Goal: Information Seeking & Learning: Learn about a topic

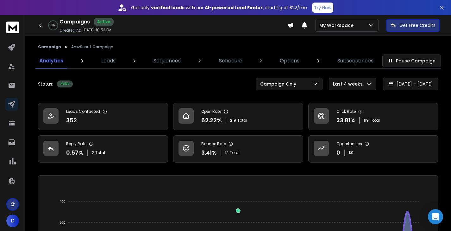
click at [41, 27] on icon at bounding box center [40, 25] width 3 height 4
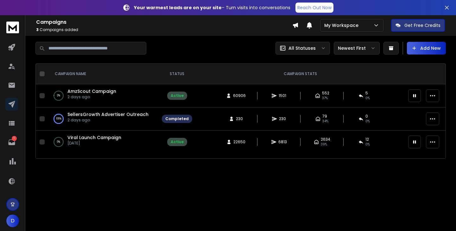
click at [90, 135] on span "Viral Launch Campaign" at bounding box center [94, 137] width 54 height 6
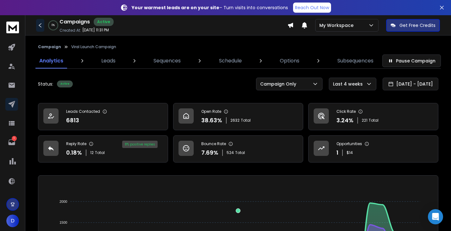
click at [40, 28] on icon at bounding box center [40, 25] width 6 height 6
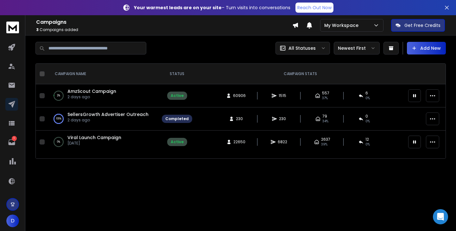
click at [79, 94] on p "2 days ago" at bounding box center [91, 96] width 49 height 5
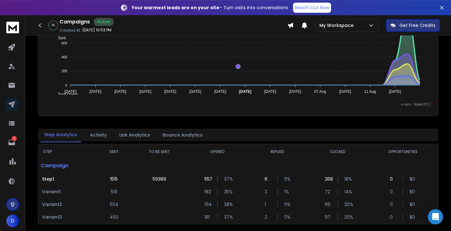
scroll to position [205, 0]
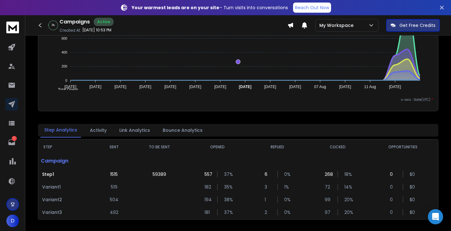
click at [136, 130] on button "Link Analytics" at bounding box center [135, 130] width 38 height 14
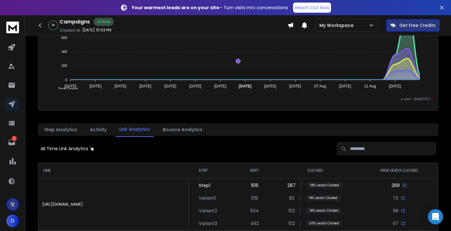
scroll to position [229, 0]
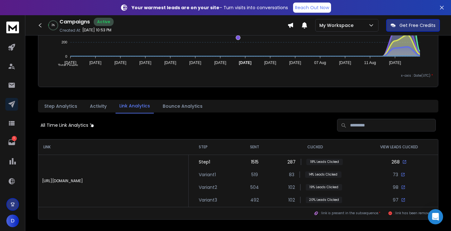
click at [66, 107] on div "Leads Contacted 1515 Open Rate 36.77 % 557 Total Click Rate 17.69 % 268 Total R…" at bounding box center [238, 48] width 400 height 348
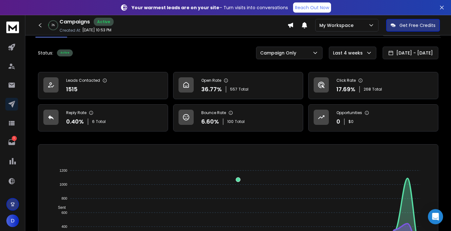
scroll to position [28, 0]
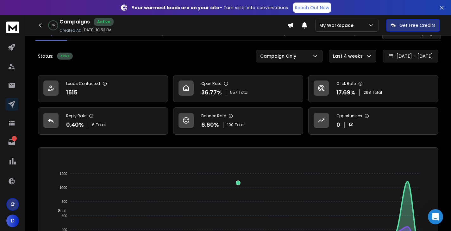
click at [349, 66] on div "Status: Active Pause Campaign Campaign Only Last 4 weeks [DATE] - [DATE] Leads …" at bounding box center [238, 224] width 400 height 349
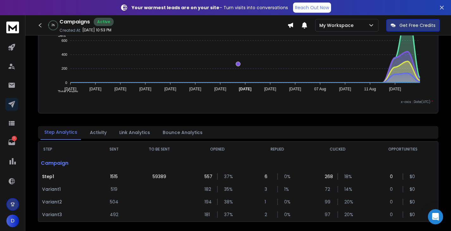
scroll to position [205, 0]
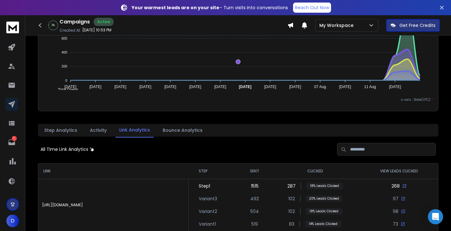
click at [145, 131] on button "Link Analytics" at bounding box center [135, 130] width 38 height 15
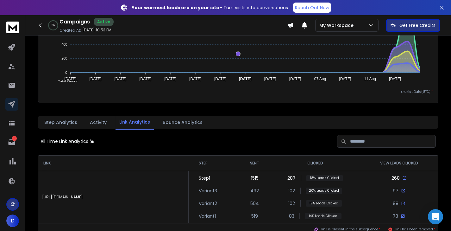
scroll to position [229, 0]
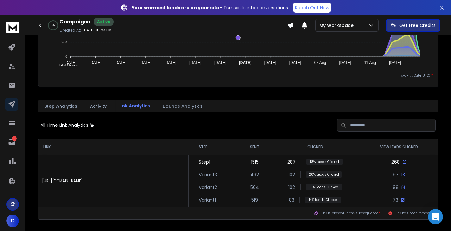
click at [43, 180] on p "[URL][DOMAIN_NAME]" at bounding box center [113, 180] width 142 height 5
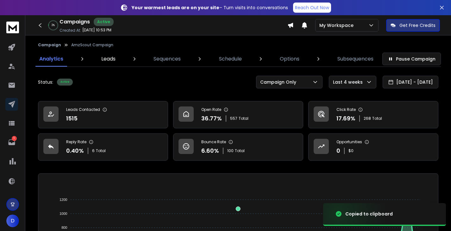
scroll to position [0, 0]
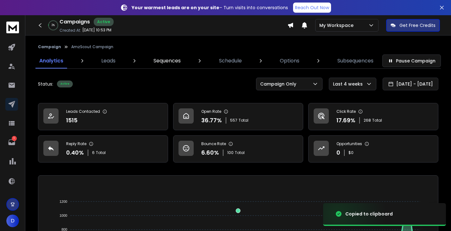
click at [162, 62] on p "Sequences" at bounding box center [167, 61] width 27 height 8
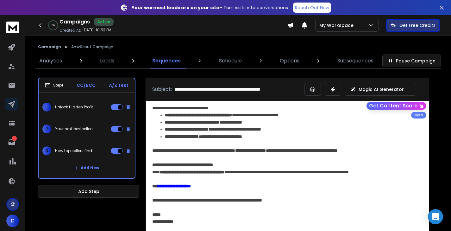
scroll to position [44, 0]
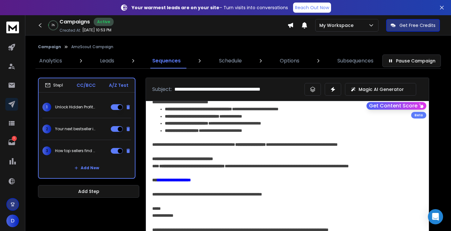
click at [182, 178] on strong "**********" at bounding box center [174, 180] width 34 height 4
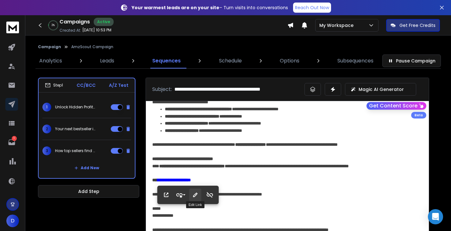
click at [194, 194] on icon "button" at bounding box center [196, 195] width 8 height 8
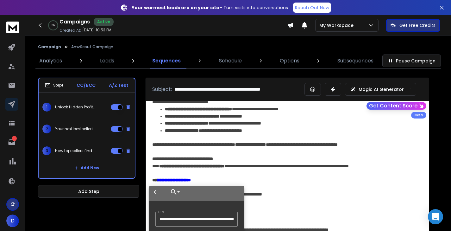
scroll to position [0, 41]
click at [230, 160] on div "**********" at bounding box center [285, 158] width 266 height 21
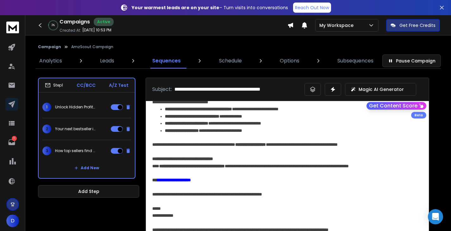
click at [88, 127] on p "Your next bestseller is waiting…" at bounding box center [75, 128] width 41 height 5
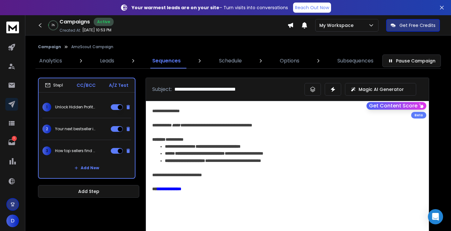
click at [181, 192] on div "**********" at bounding box center [287, 185] width 270 height 14
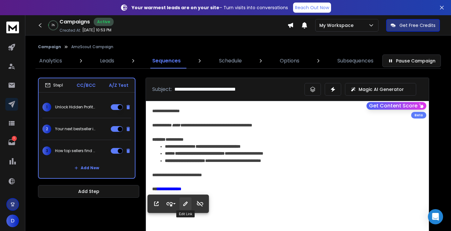
click at [188, 203] on icon "button" at bounding box center [186, 204] width 8 height 8
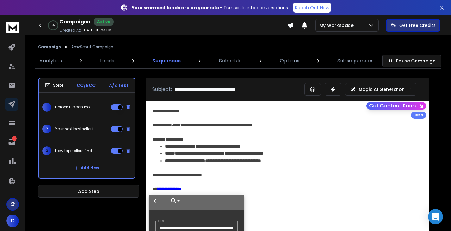
click at [214, 147] on strong "**********" at bounding box center [218, 146] width 45 height 4
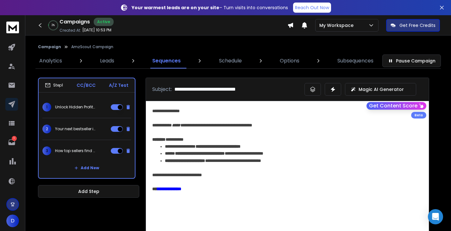
click at [88, 153] on div "3 How top sellers find winners? (before everyone else)" at bounding box center [68, 150] width 53 height 9
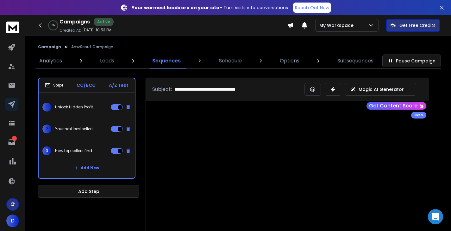
type input "**********"
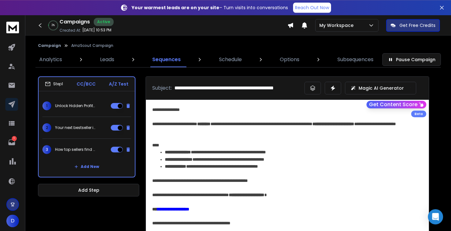
scroll to position [10, 0]
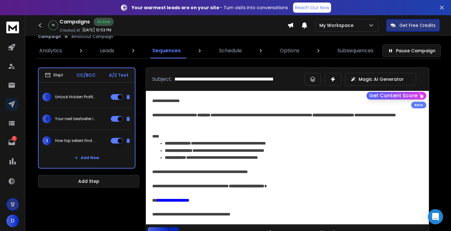
click at [177, 198] on strong "**********" at bounding box center [173, 200] width 32 height 4
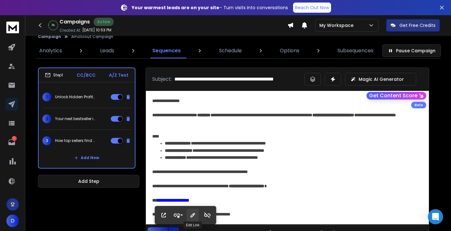
click at [192, 217] on icon "button" at bounding box center [193, 215] width 4 height 4
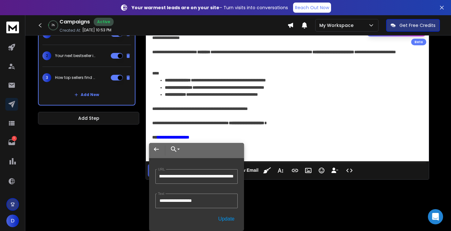
scroll to position [0, 41]
click at [219, 117] on div "**********" at bounding box center [287, 119] width 270 height 14
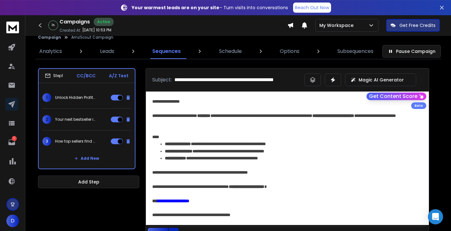
scroll to position [0, 0]
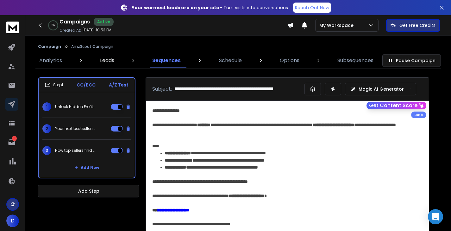
click at [116, 60] on link "Leads" at bounding box center [107, 60] width 22 height 15
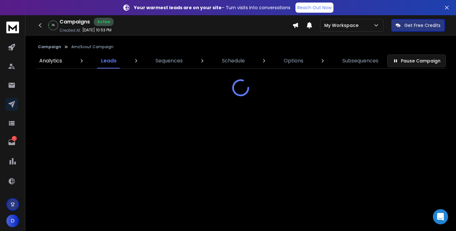
click at [45, 61] on p "Analytics" at bounding box center [50, 61] width 23 height 8
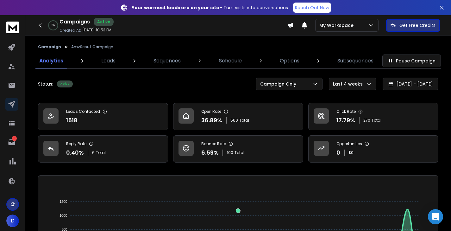
click at [343, 114] on p "Click Rate" at bounding box center [345, 111] width 19 height 5
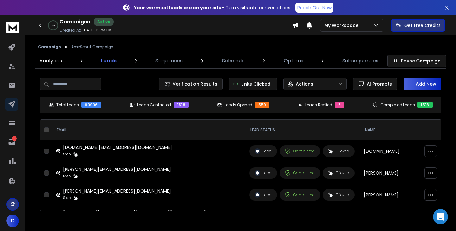
click at [51, 61] on p "Analytics" at bounding box center [50, 61] width 23 height 8
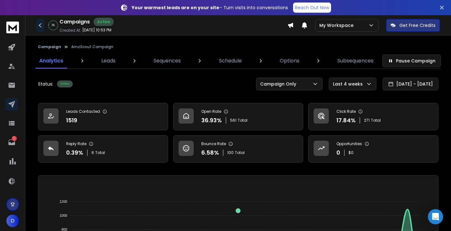
click at [40, 29] on button at bounding box center [40, 25] width 8 height 13
